Goal: Task Accomplishment & Management: Use online tool/utility

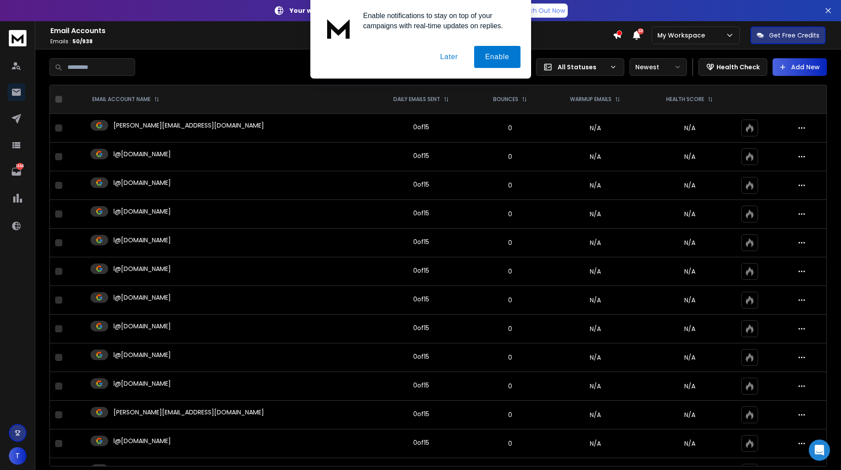
click at [449, 61] on button "Later" at bounding box center [449, 57] width 40 height 22
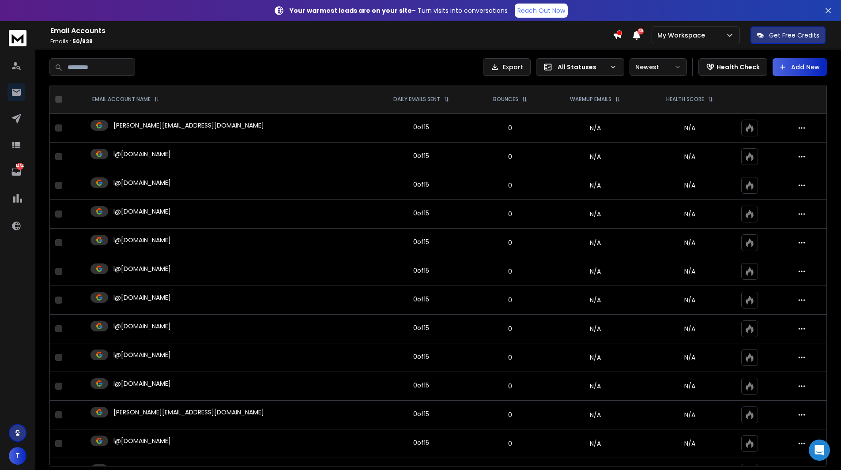
click at [811, 66] on button "Add New" at bounding box center [800, 67] width 54 height 18
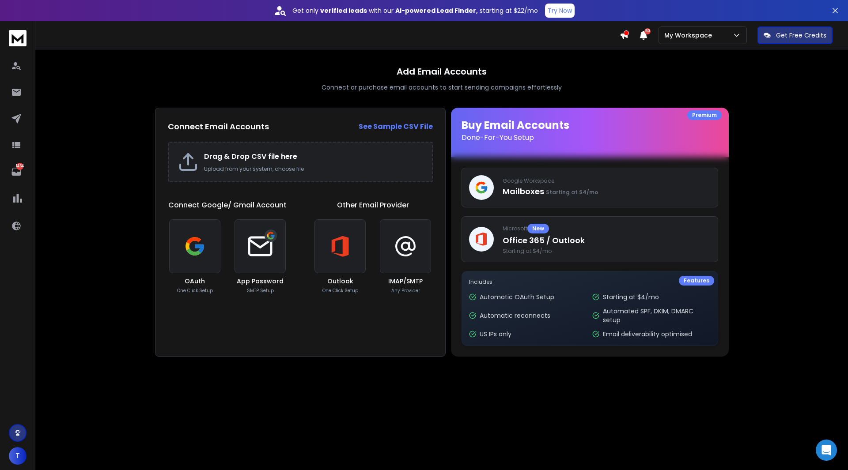
click at [193, 251] on icon at bounding box center [194, 252] width 15 height 8
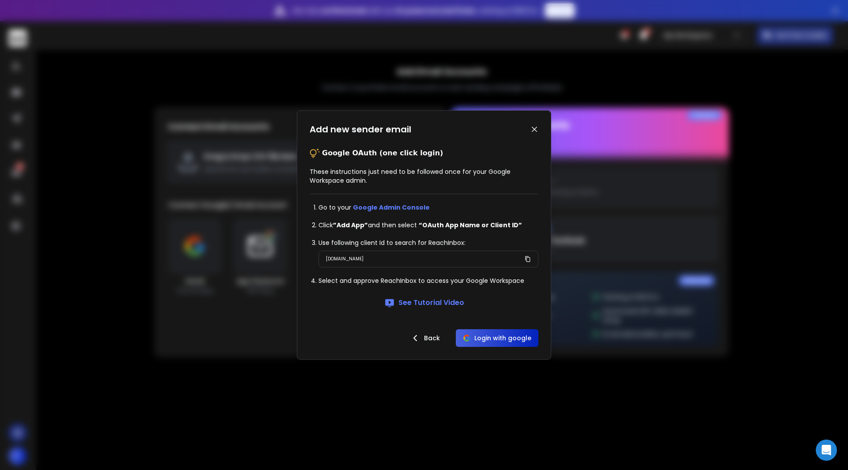
click at [509, 335] on button "Login with google" at bounding box center [497, 338] width 83 height 18
